Goal: Task Accomplishment & Management: Use online tool/utility

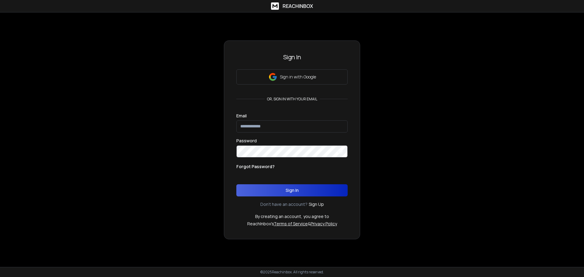
click at [285, 123] on input "email" at bounding box center [291, 127] width 111 height 12
type input "**********"
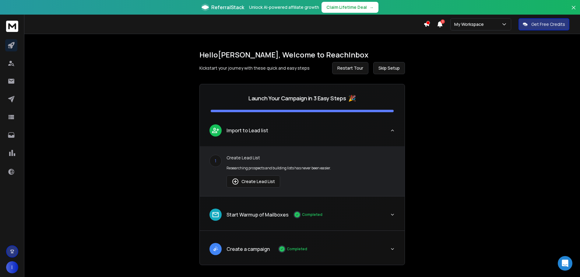
click at [195, 117] on div "Hello [PERSON_NAME] , Welcome to ReachInbox Kickstart your journey with these q…" at bounding box center [302, 157] width 536 height 235
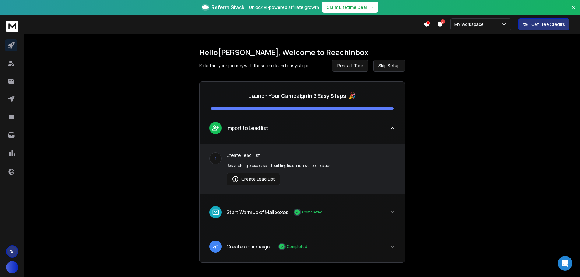
scroll to position [4, 0]
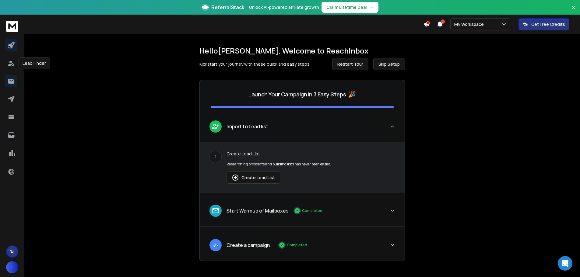
click at [5, 81] on div "I" at bounding box center [12, 147] width 24 height 265
click at [6, 82] on link at bounding box center [11, 81] width 12 height 12
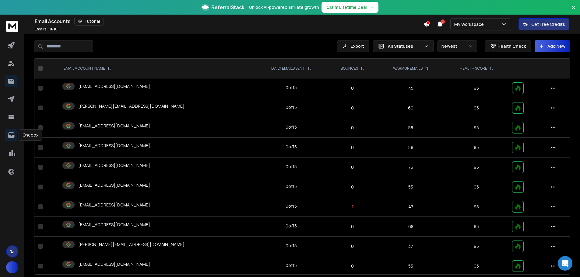
click at [14, 137] on icon at bounding box center [11, 134] width 6 height 5
